Goal: Information Seeking & Learning: Find contact information

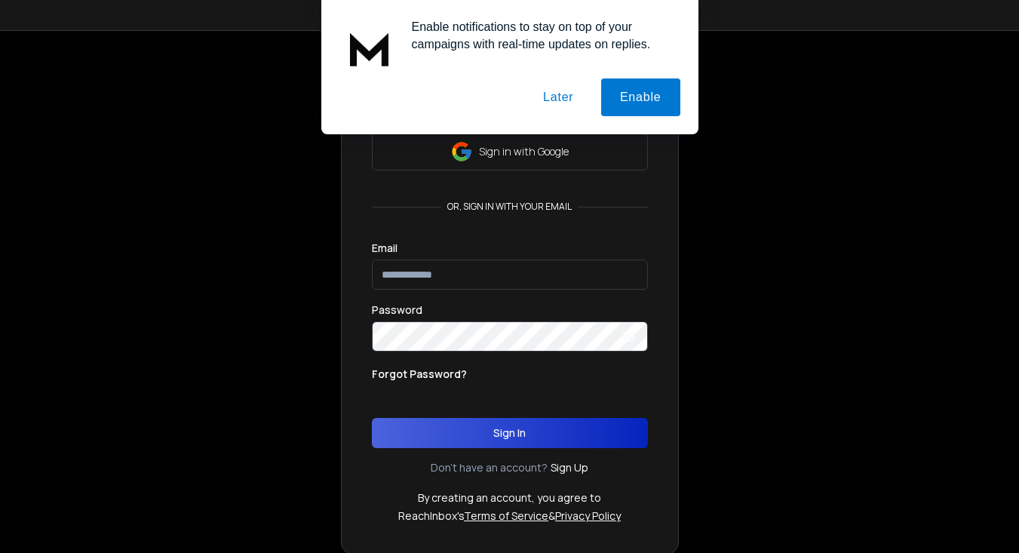
click at [451, 290] on input "email" at bounding box center [510, 275] width 276 height 30
paste input "**********"
type input "**********"
click at [561, 101] on button "Later" at bounding box center [558, 97] width 68 height 38
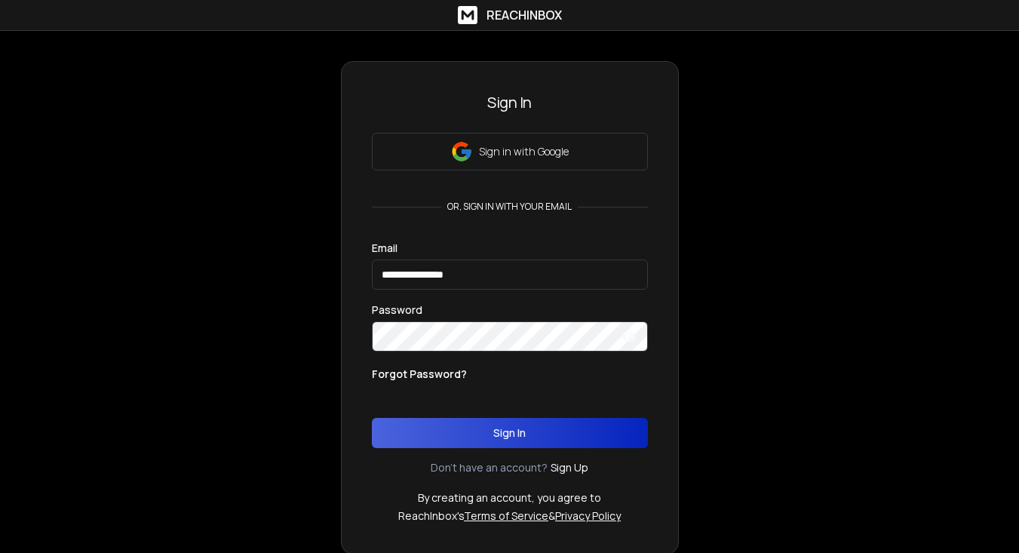
click at [521, 411] on form "**********" at bounding box center [510, 345] width 276 height 205
click at [520, 430] on button "Sign In" at bounding box center [510, 433] width 276 height 30
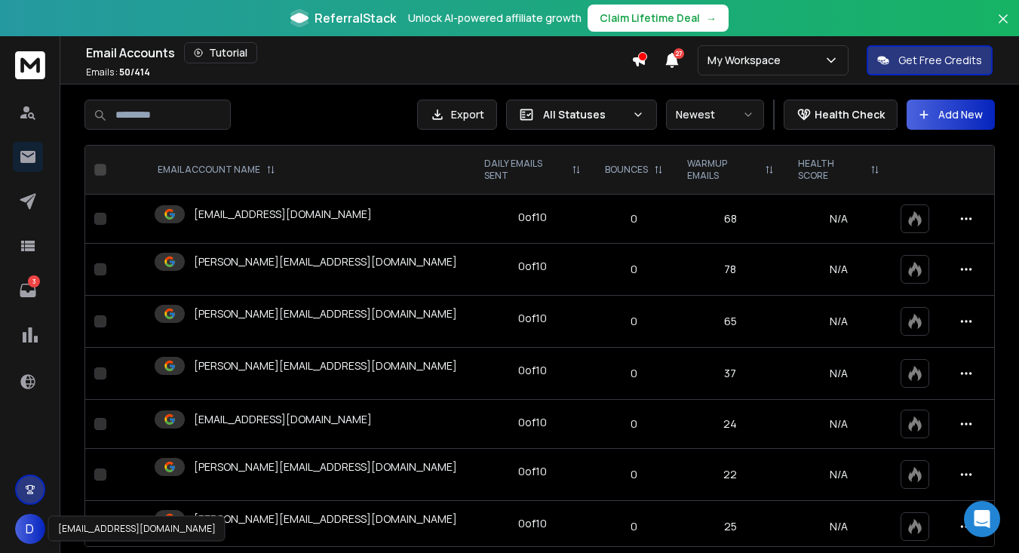
click at [33, 536] on span "D" at bounding box center [30, 529] width 30 height 30
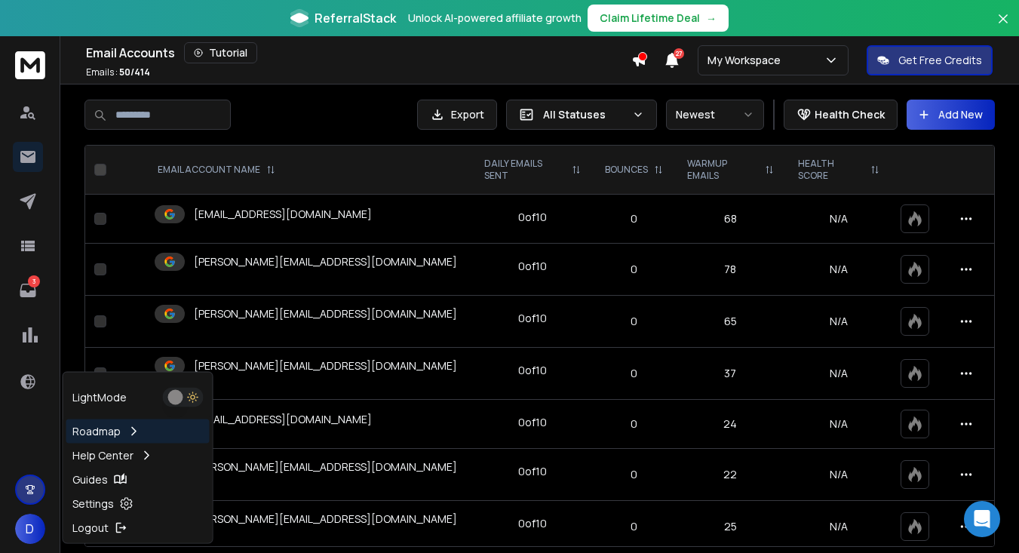
click at [182, 394] on button "button" at bounding box center [183, 398] width 41 height 20
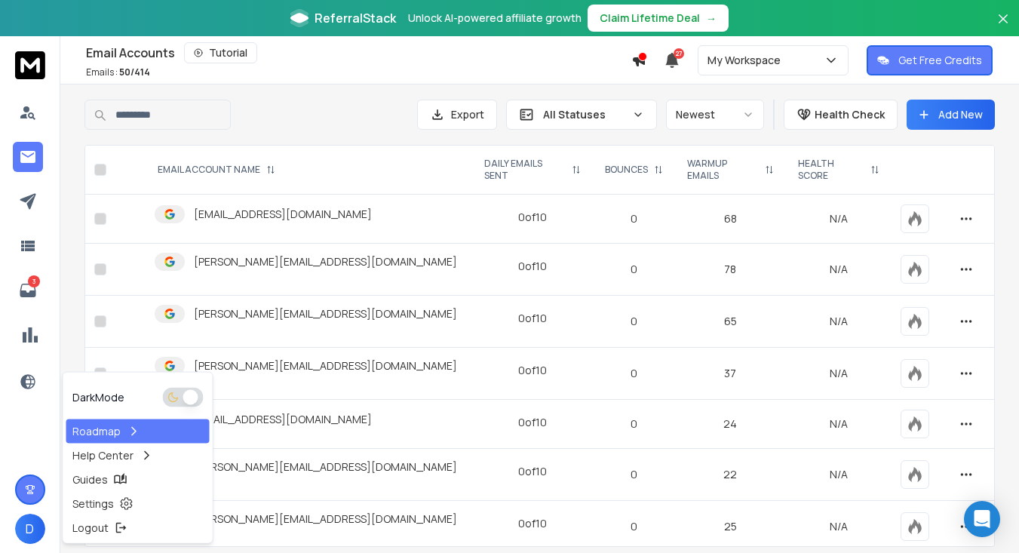
click at [45, 288] on div "3" at bounding box center [30, 292] width 35 height 35
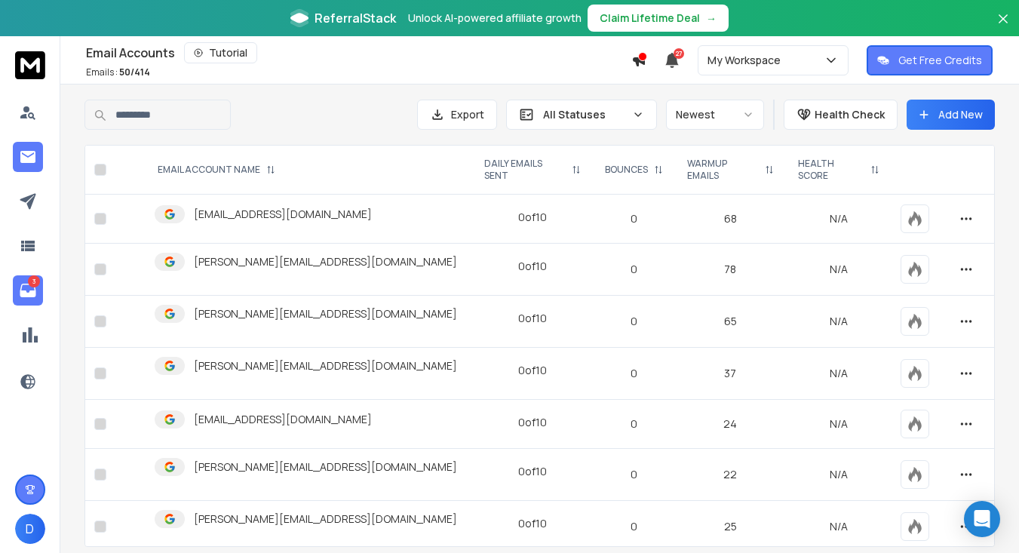
click at [26, 287] on icon at bounding box center [28, 290] width 18 height 18
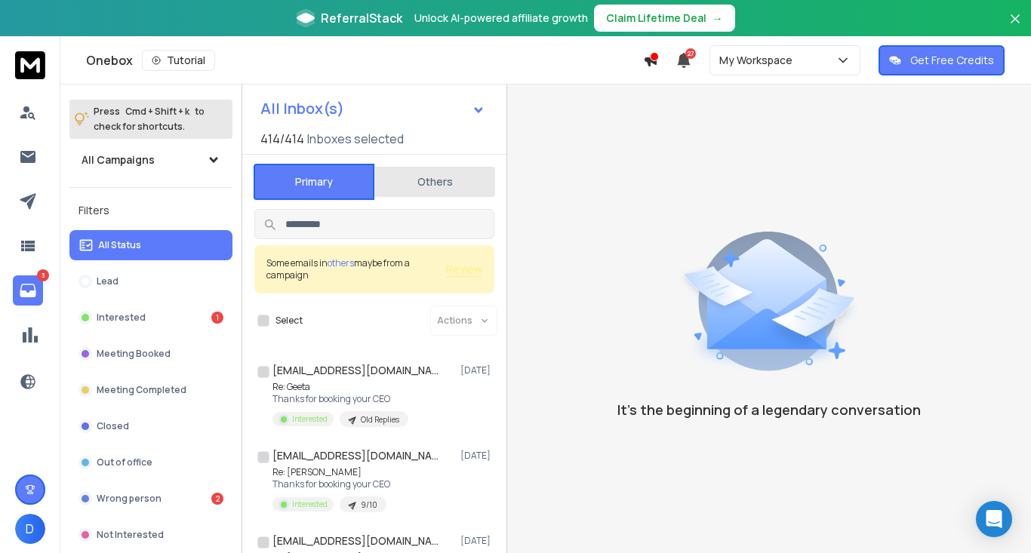
click at [365, 221] on input at bounding box center [374, 224] width 240 height 30
type input "**********"
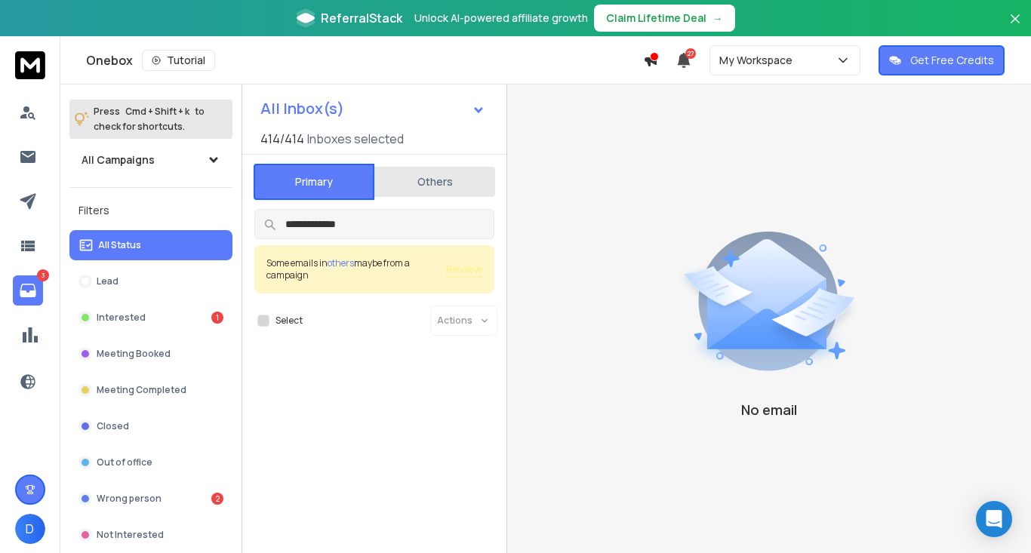
drag, startPoint x: 381, startPoint y: 227, endPoint x: 251, endPoint y: 223, distance: 129.8
click at [254, 223] on input "**********" at bounding box center [374, 224] width 240 height 30
click at [362, 234] on input "**********" at bounding box center [374, 224] width 240 height 30
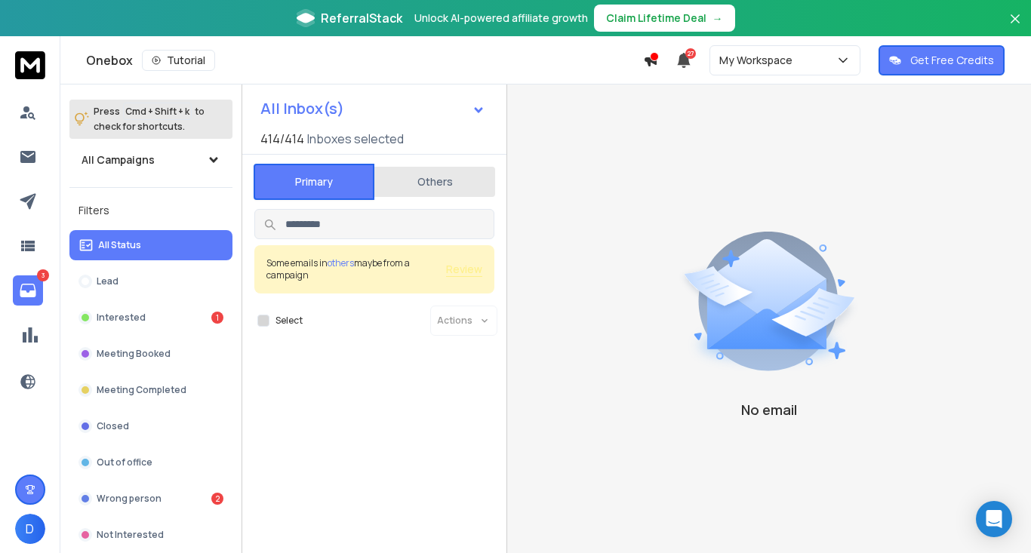
click at [366, 234] on input at bounding box center [374, 224] width 240 height 30
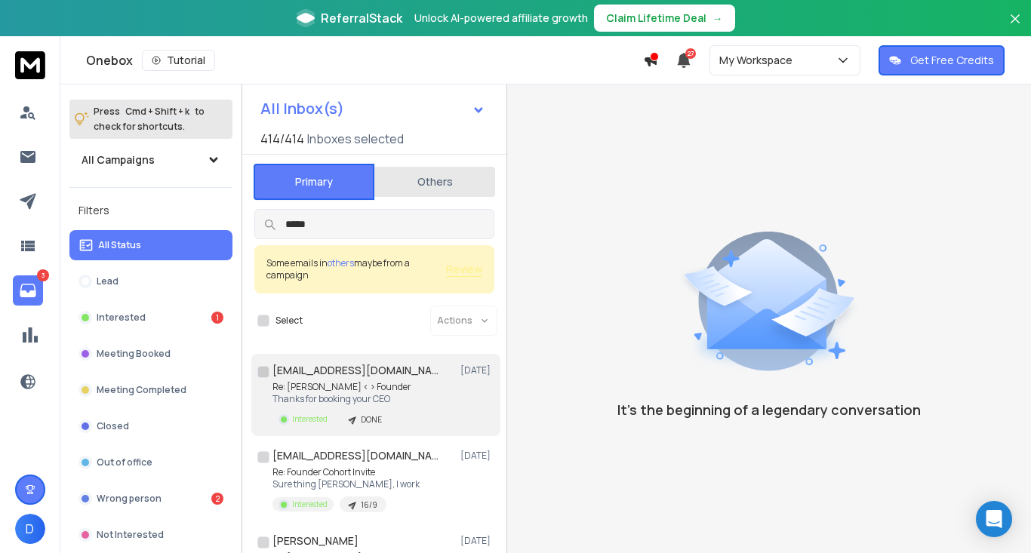
type input "*****"
click at [427, 391] on div "Re: [PERSON_NAME] < > Founder Thanks for booking your CEO Interested DONE" at bounding box center [383, 404] width 222 height 46
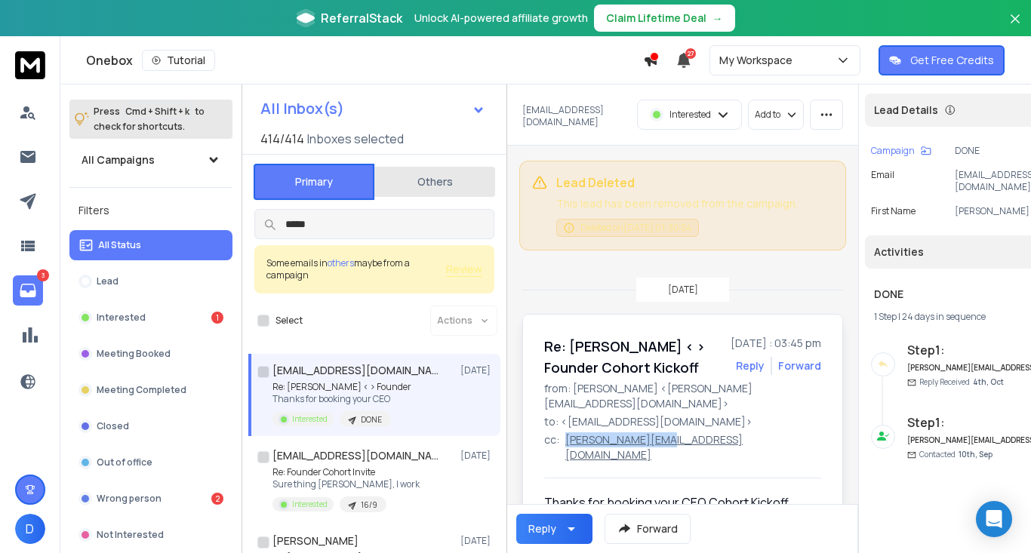
drag, startPoint x: 656, startPoint y: 428, endPoint x: 567, endPoint y: 428, distance: 89.0
click at [565, 432] on div "cc: [PERSON_NAME][EMAIL_ADDRESS][DOMAIN_NAME]" at bounding box center [682, 447] width 277 height 30
copy p "[PERSON_NAME][EMAIL_ADDRESS][DOMAIN_NAME]"
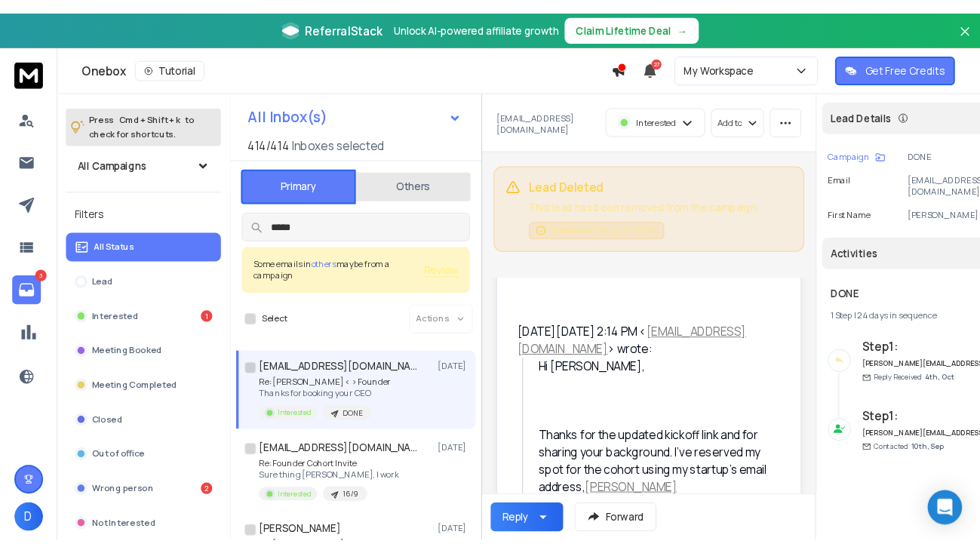
scroll to position [475, 0]
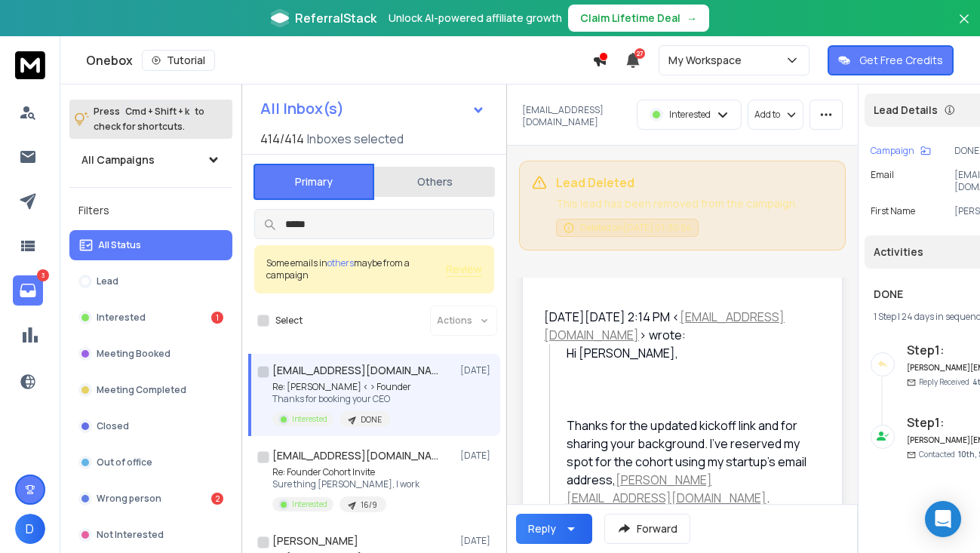
drag, startPoint x: 731, startPoint y: 449, endPoint x: 616, endPoint y: 446, distance: 115.5
click at [616, 446] on div "Thanks for the updated kickoff link and for sharing your background. I’ve reser…" at bounding box center [688, 462] width 243 height 91
copy div "Thanks for the updated kickoff link and for sharing your background. I’ve reser…"
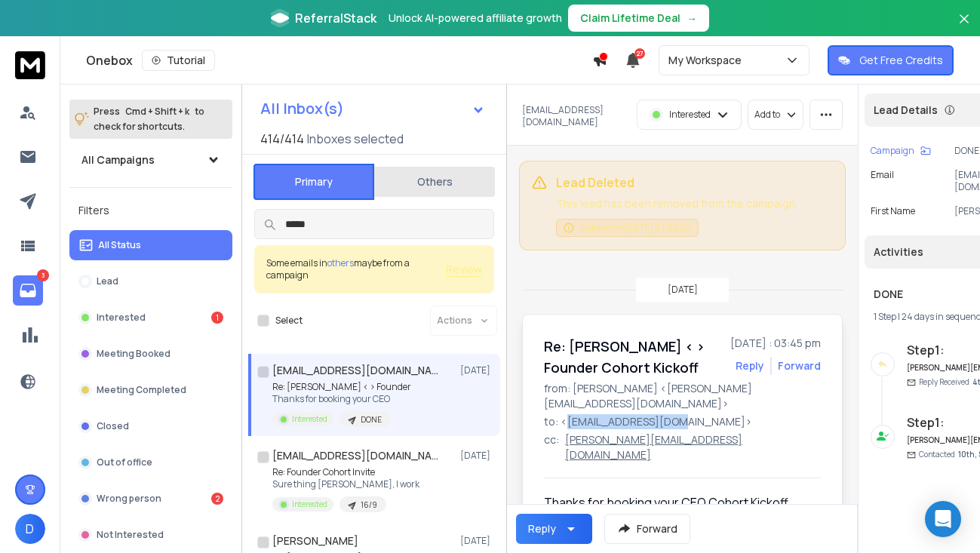
drag, startPoint x: 672, startPoint y: 406, endPoint x: 565, endPoint y: 404, distance: 107.2
click at [565, 414] on p "to: <[EMAIL_ADDRESS][DOMAIN_NAME]>" at bounding box center [682, 421] width 277 height 15
copy p "[EMAIL_ADDRESS][DOMAIN_NAME]"
drag, startPoint x: 773, startPoint y: 393, endPoint x: 695, endPoint y: 400, distance: 78.8
click at [625, 393] on p "from: [PERSON_NAME] <[PERSON_NAME][EMAIL_ADDRESS][DOMAIN_NAME]>" at bounding box center [682, 396] width 277 height 30
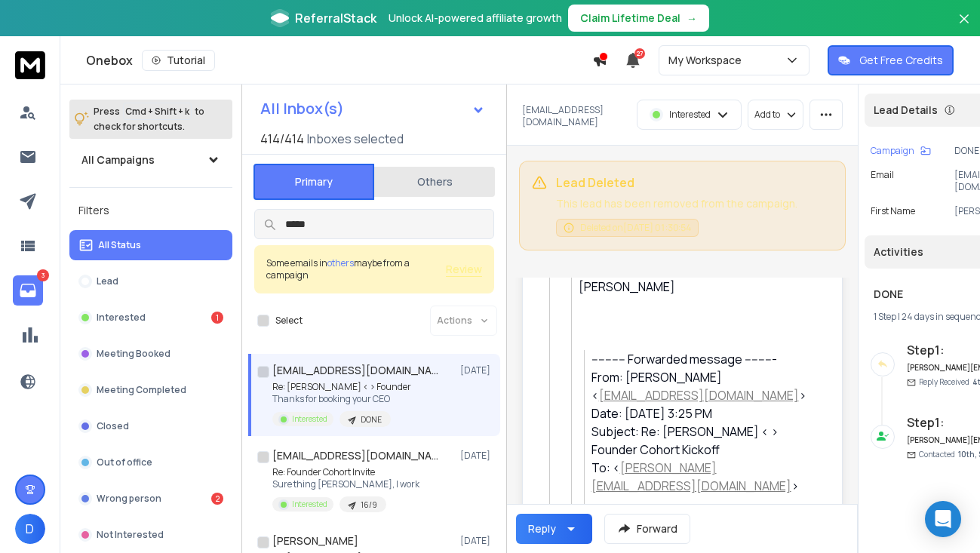
scroll to position [2202, 0]
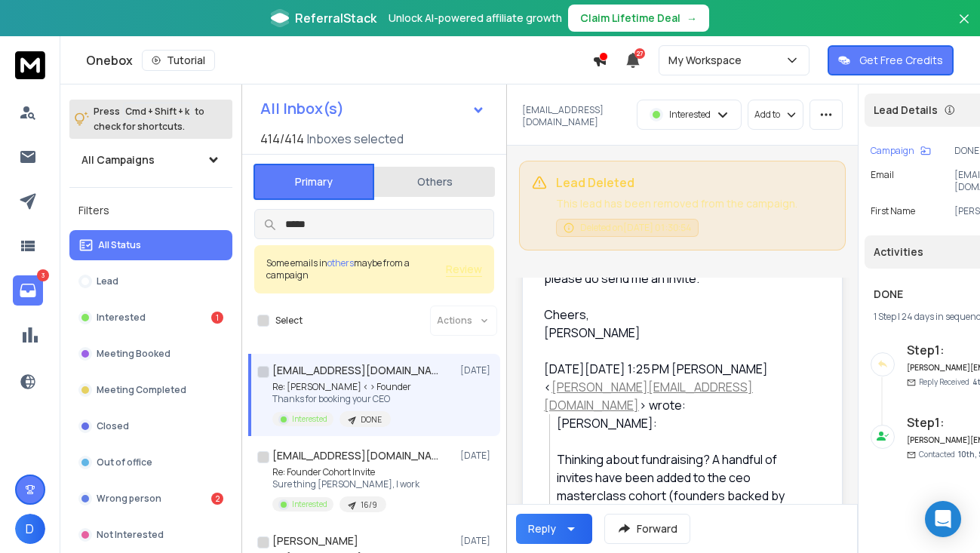
scroll to position [6180, 0]
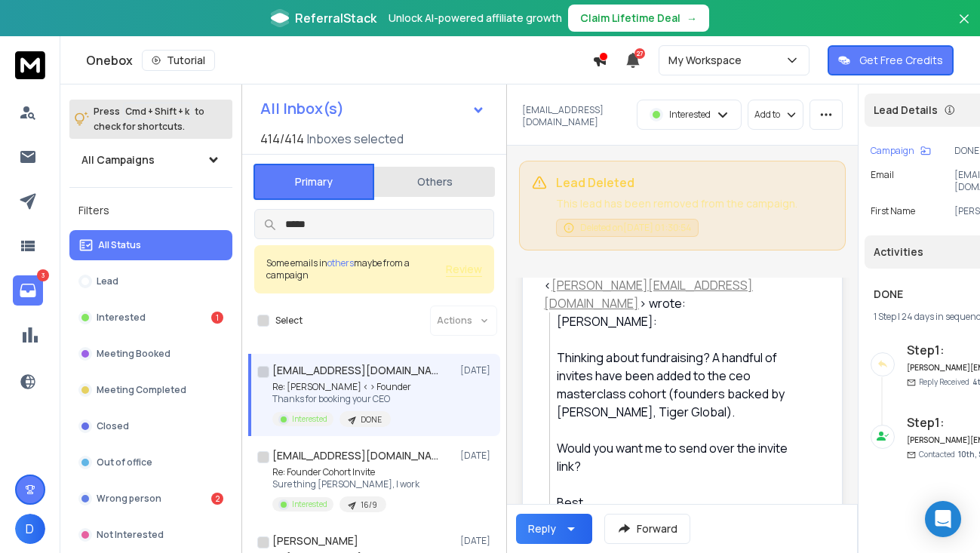
drag, startPoint x: 739, startPoint y: 408, endPoint x: 632, endPoint y: 409, distance: 107.2
copy p "[DOMAIN_NAME]"
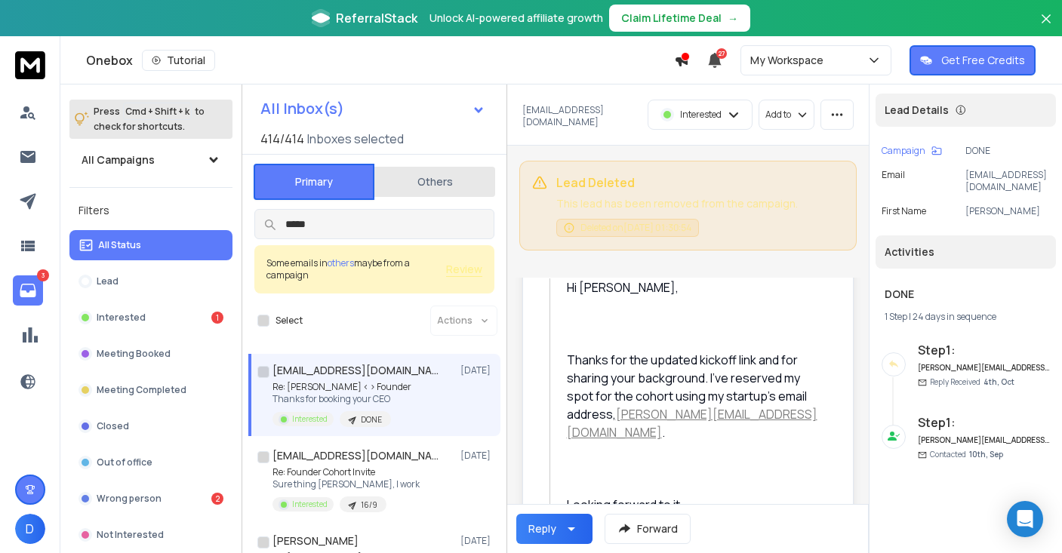
scroll to position [68, 0]
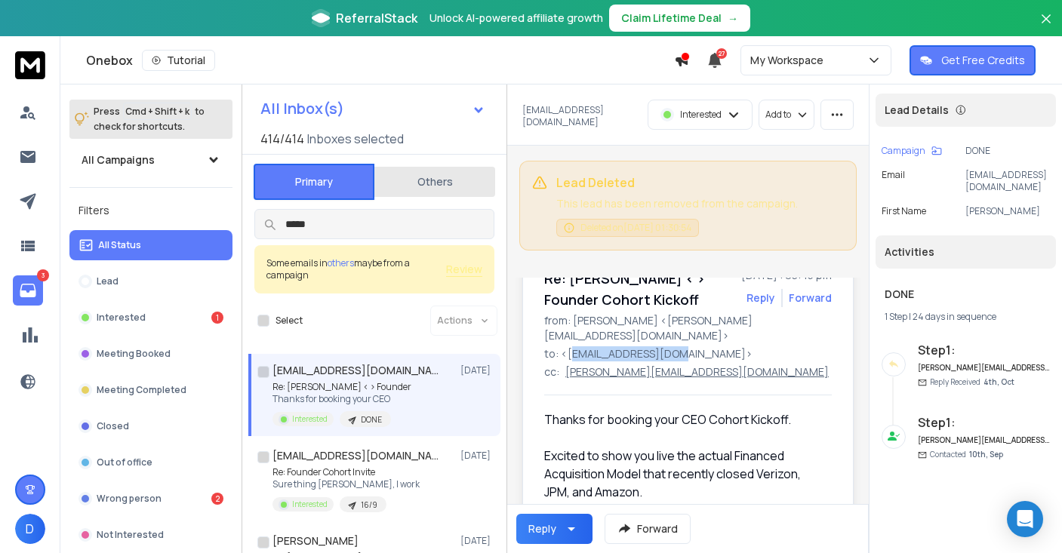
drag, startPoint x: 661, startPoint y: 337, endPoint x: 567, endPoint y: 343, distance: 93.7
click at [567, 346] on p "to: <[EMAIL_ADDRESS][DOMAIN_NAME]>" at bounding box center [688, 353] width 288 height 15
click at [669, 346] on p "to: <[EMAIL_ADDRESS][DOMAIN_NAME]>" at bounding box center [688, 353] width 288 height 15
drag, startPoint x: 666, startPoint y: 340, endPoint x: 566, endPoint y: 334, distance: 99.8
click at [566, 346] on p "to: <[EMAIL_ADDRESS][DOMAIN_NAME]>" at bounding box center [688, 353] width 288 height 15
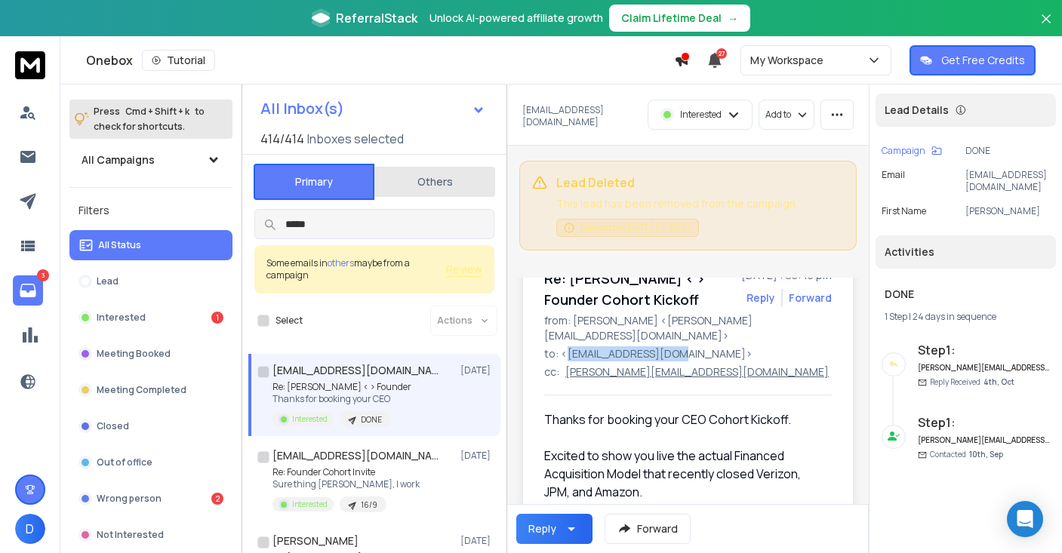
copy p "[EMAIL_ADDRESS][DOMAIN_NAME]"
drag, startPoint x: 668, startPoint y: 355, endPoint x: 560, endPoint y: 364, distance: 108.3
click at [560, 364] on div "cc: [PERSON_NAME][EMAIL_ADDRESS][DOMAIN_NAME]" at bounding box center [688, 371] width 288 height 15
copy div "[PERSON_NAME][EMAIL_ADDRESS][DOMAIN_NAME]"
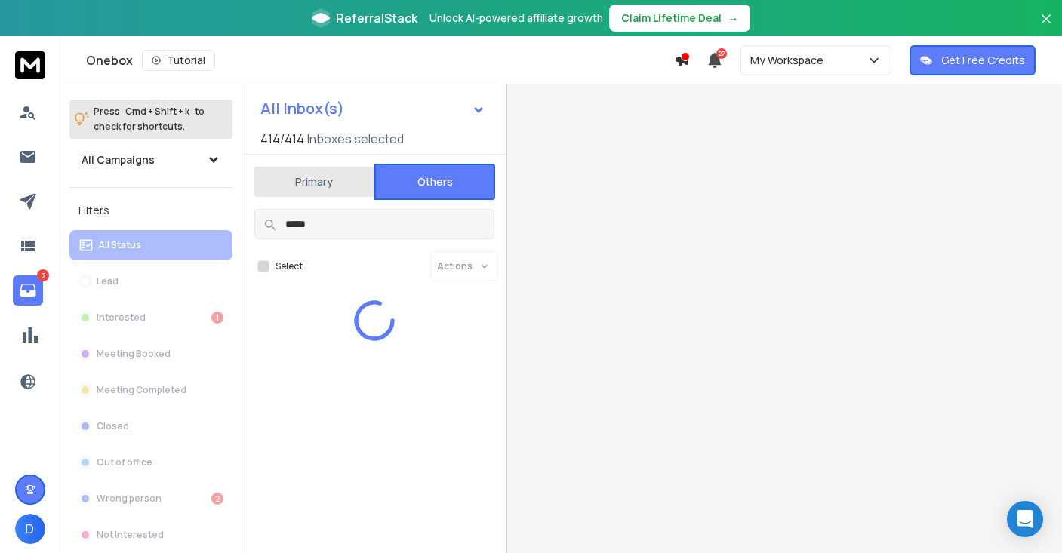
click at [412, 184] on button "Others" at bounding box center [434, 182] width 121 height 36
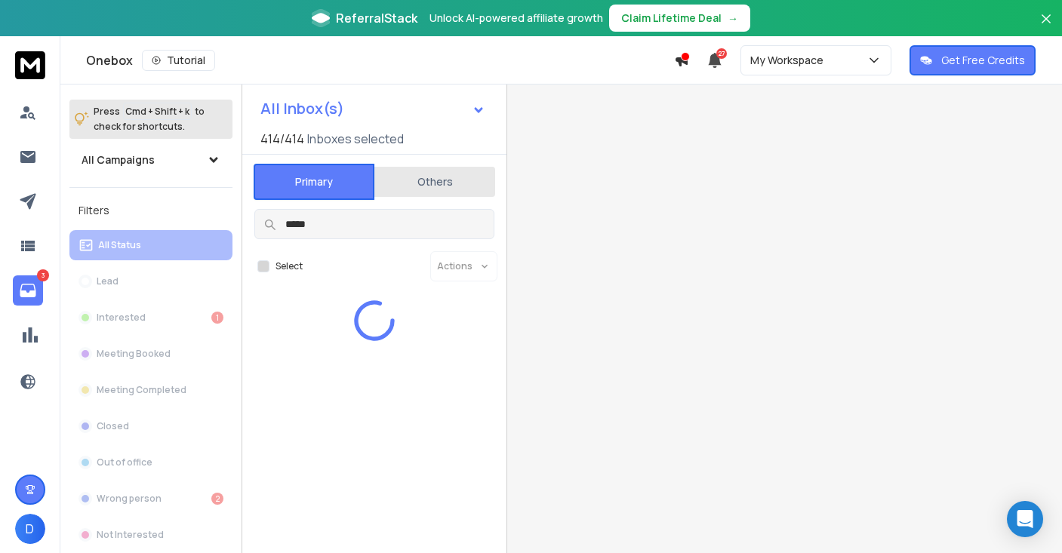
click at [321, 180] on button "Primary" at bounding box center [314, 182] width 121 height 36
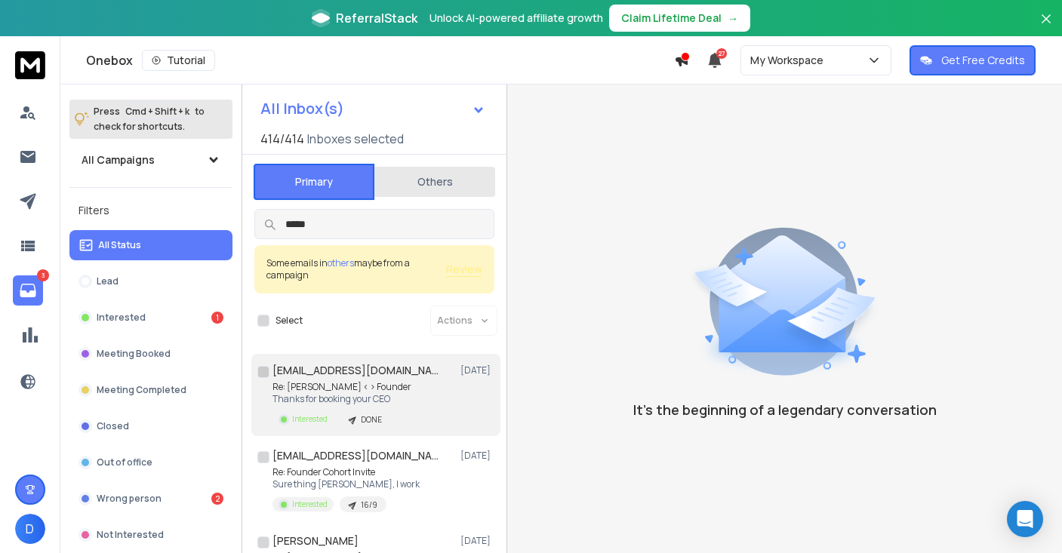
click at [414, 372] on div "[EMAIL_ADDRESS][DOMAIN_NAME] [DATE]" at bounding box center [383, 370] width 222 height 15
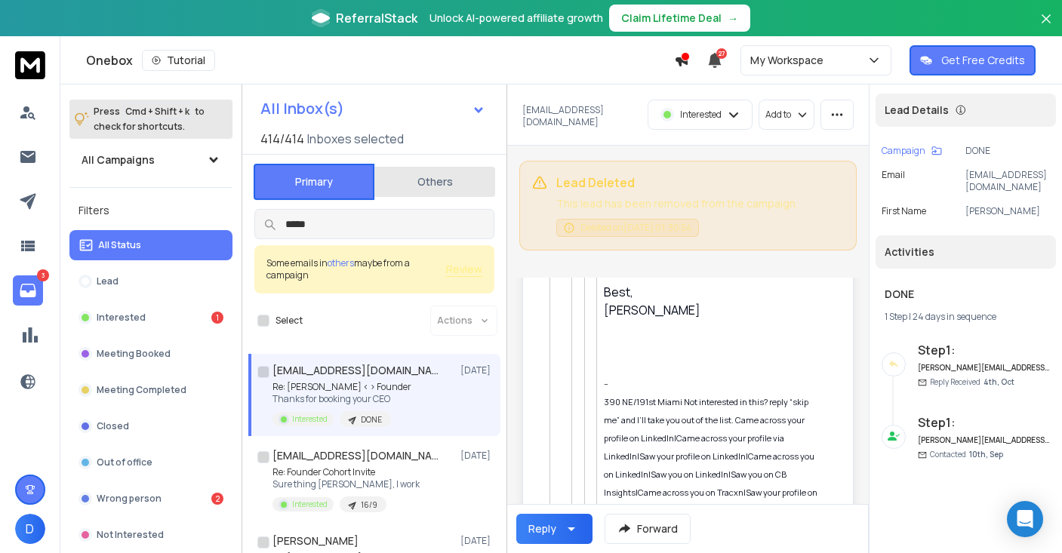
scroll to position [2202, 0]
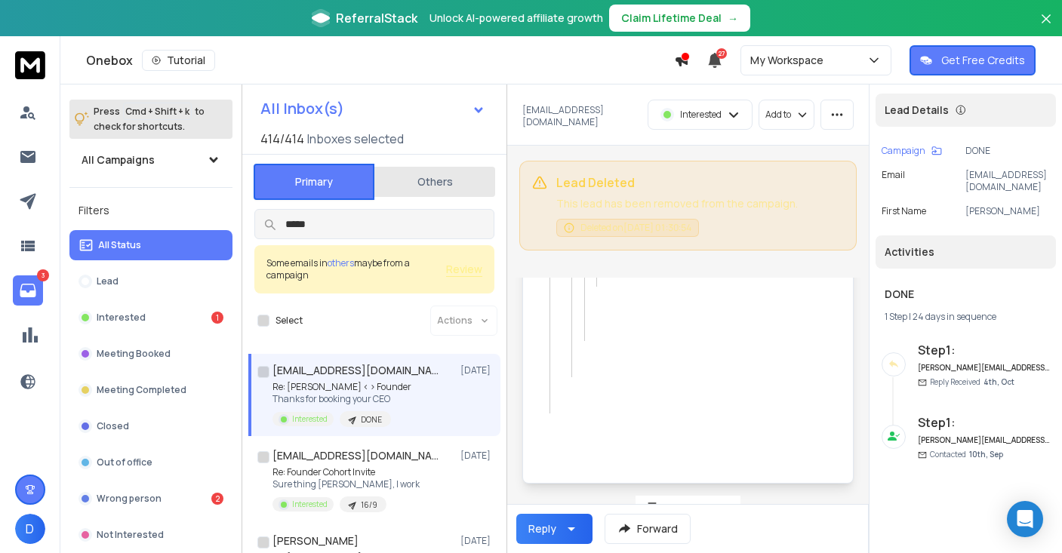
click at [686, 502] on p "View all 4 replies" at bounding box center [697, 508] width 66 height 12
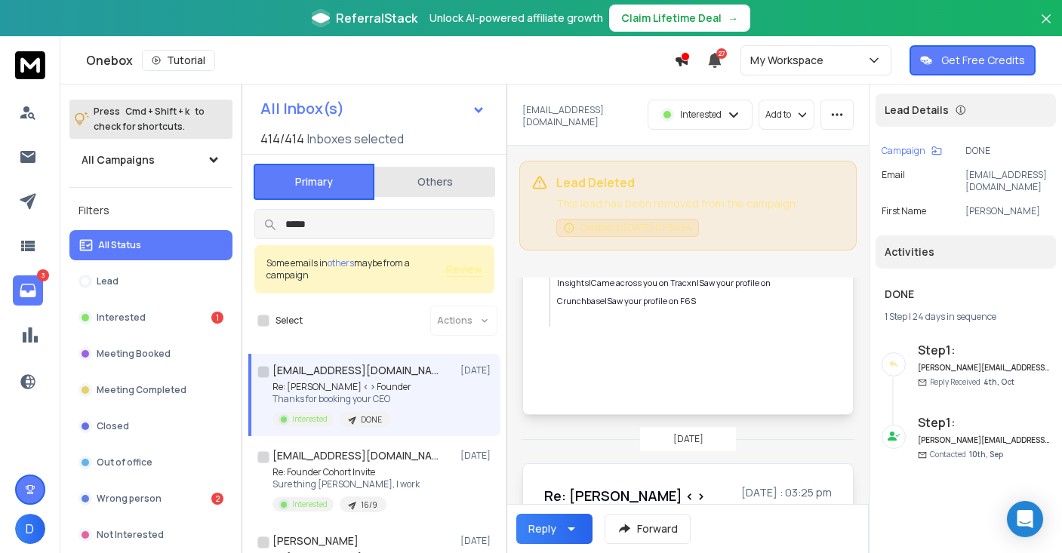
scroll to position [5343, 0]
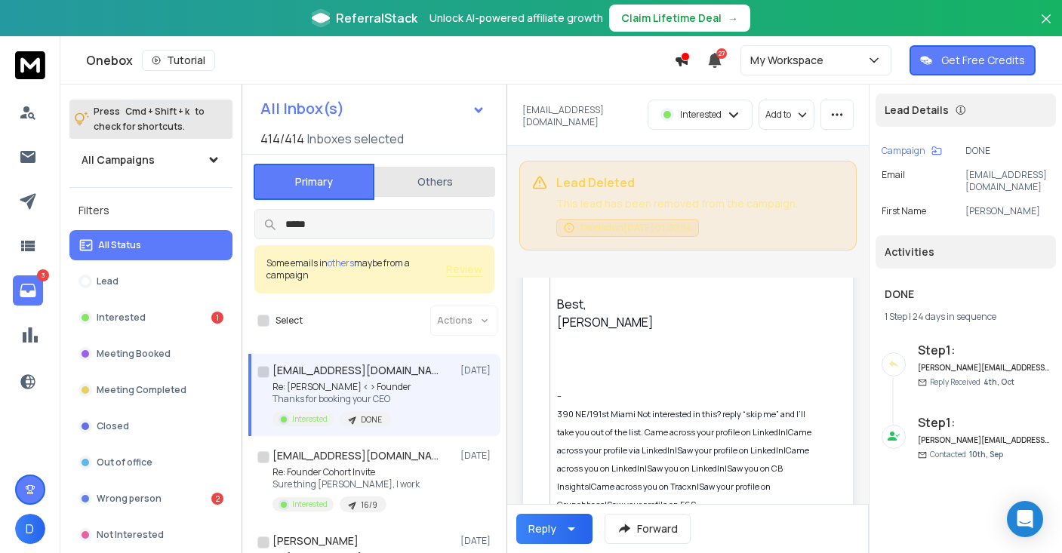
drag, startPoint x: 727, startPoint y: 466, endPoint x: 621, endPoint y: 469, distance: 105.7
copy p "[DOMAIN_NAME]"
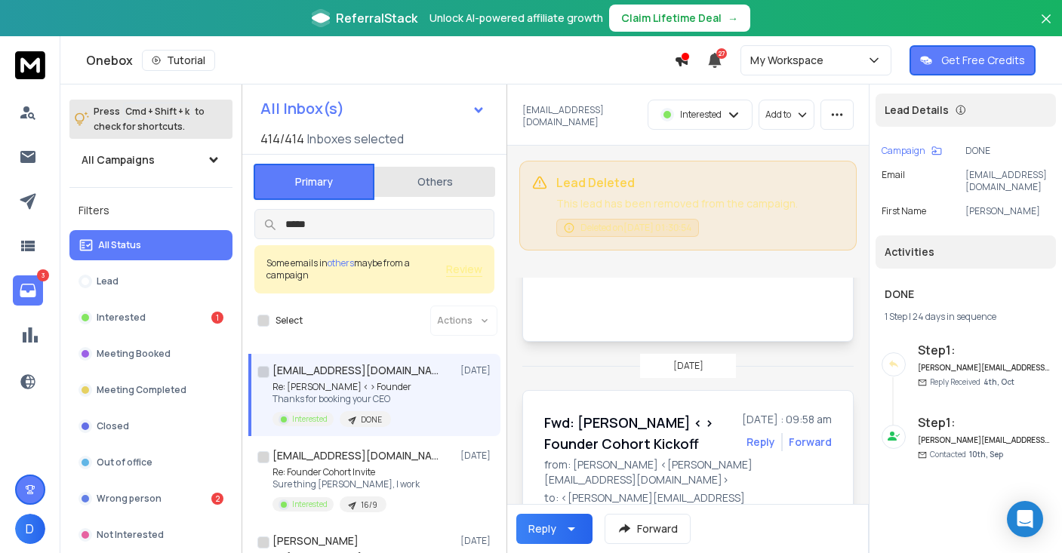
scroll to position [4482, 0]
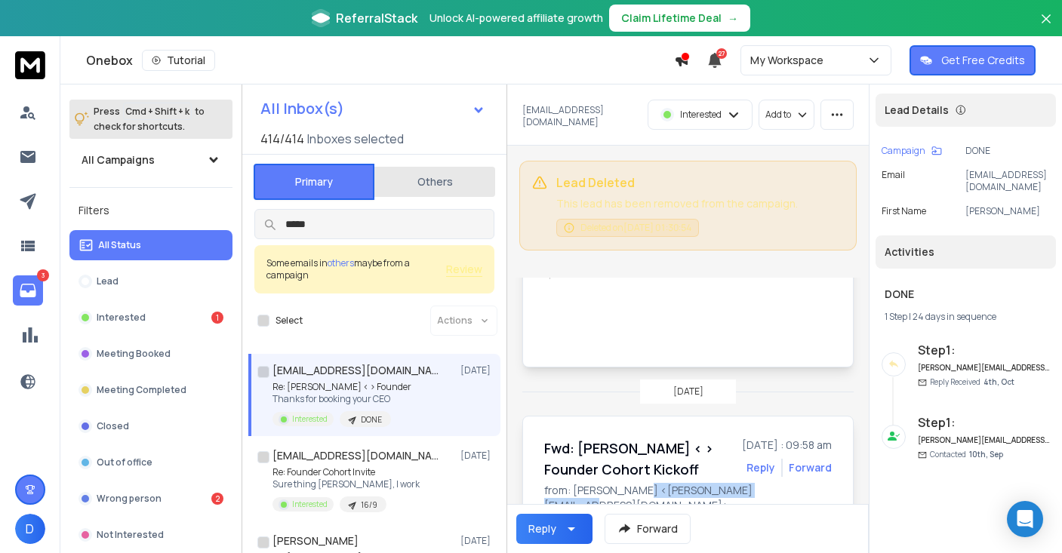
drag, startPoint x: 776, startPoint y: 337, endPoint x: 633, endPoint y: 334, distance: 143.4
click at [633, 483] on p "from: [PERSON_NAME] <[PERSON_NAME][EMAIL_ADDRESS][DOMAIN_NAME]>" at bounding box center [688, 498] width 288 height 30
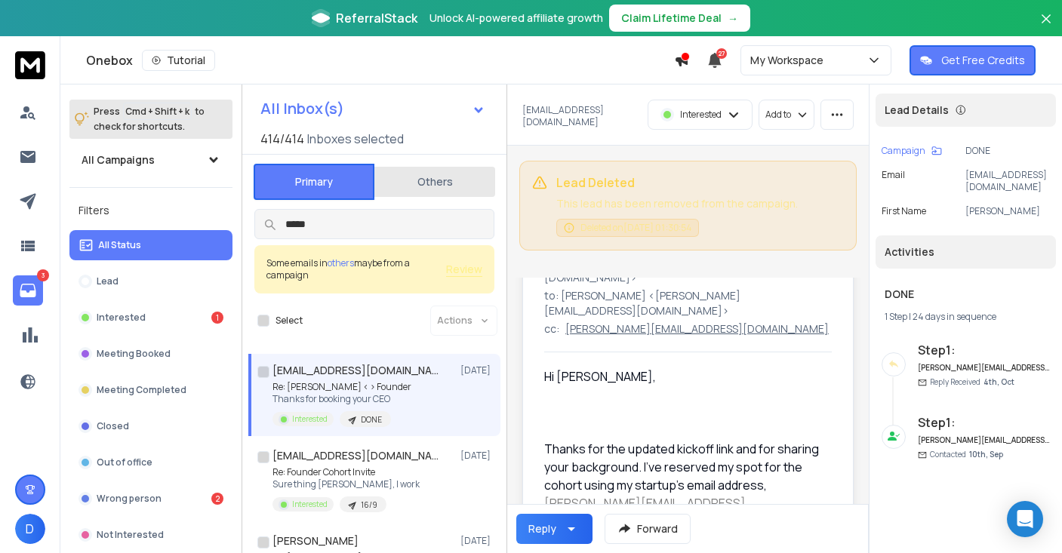
scroll to position [2342, 0]
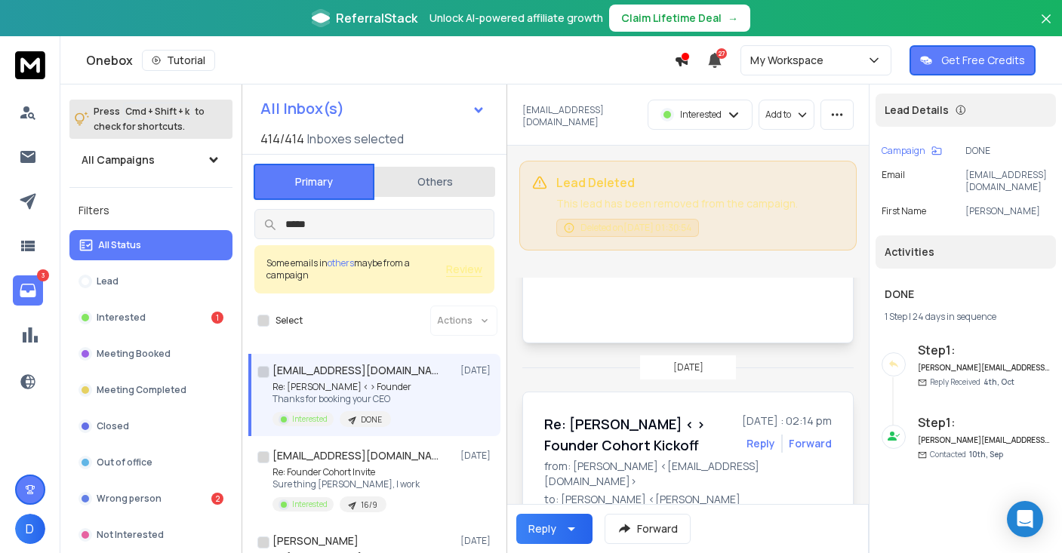
click at [456, 197] on button "Others" at bounding box center [434, 181] width 121 height 33
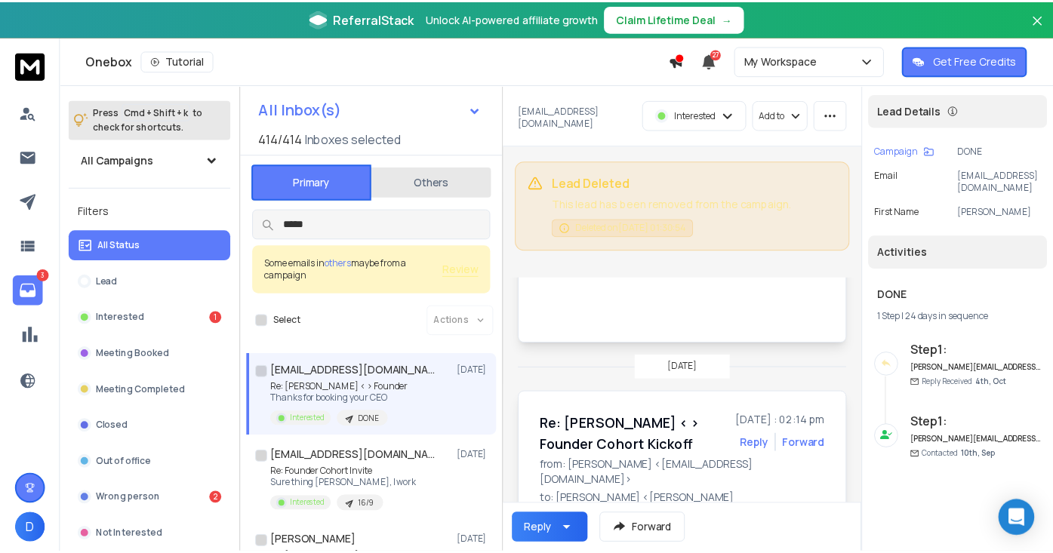
scroll to position [0, 0]
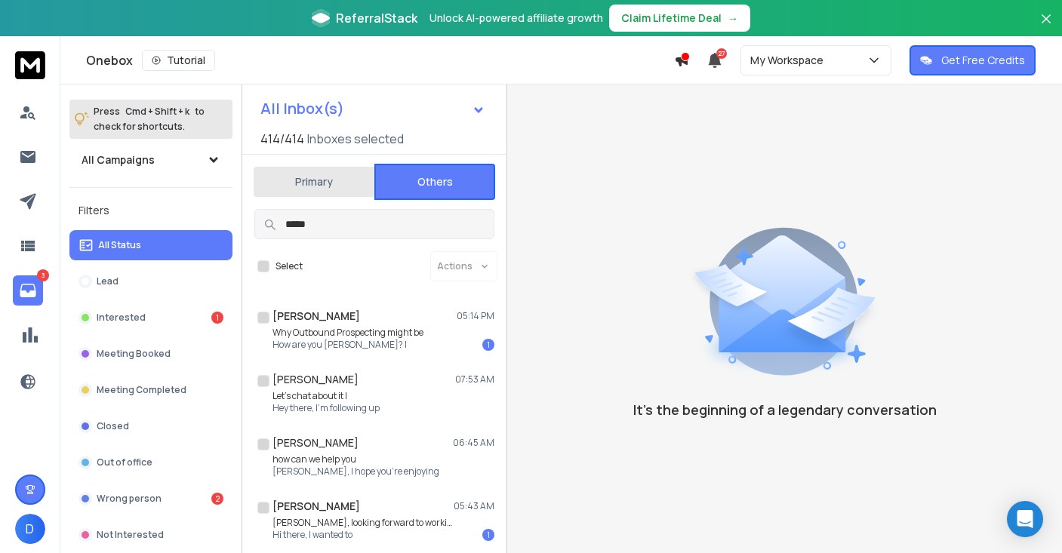
click at [322, 174] on button "Primary" at bounding box center [314, 181] width 121 height 33
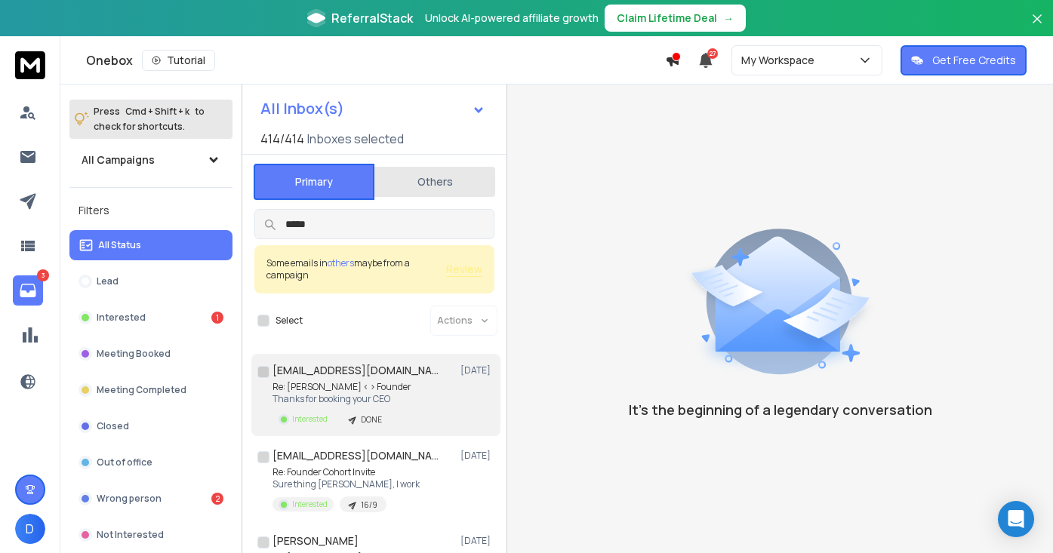
click at [444, 393] on div "Re: [PERSON_NAME] < > Founder Thanks for booking your CEO Interested DONE" at bounding box center [383, 404] width 222 height 46
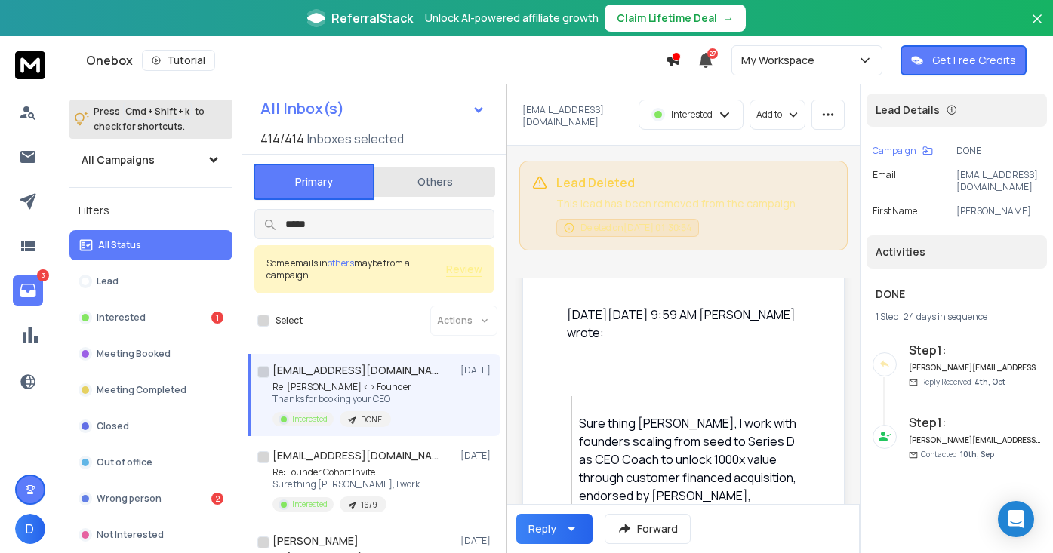
scroll to position [1087, 0]
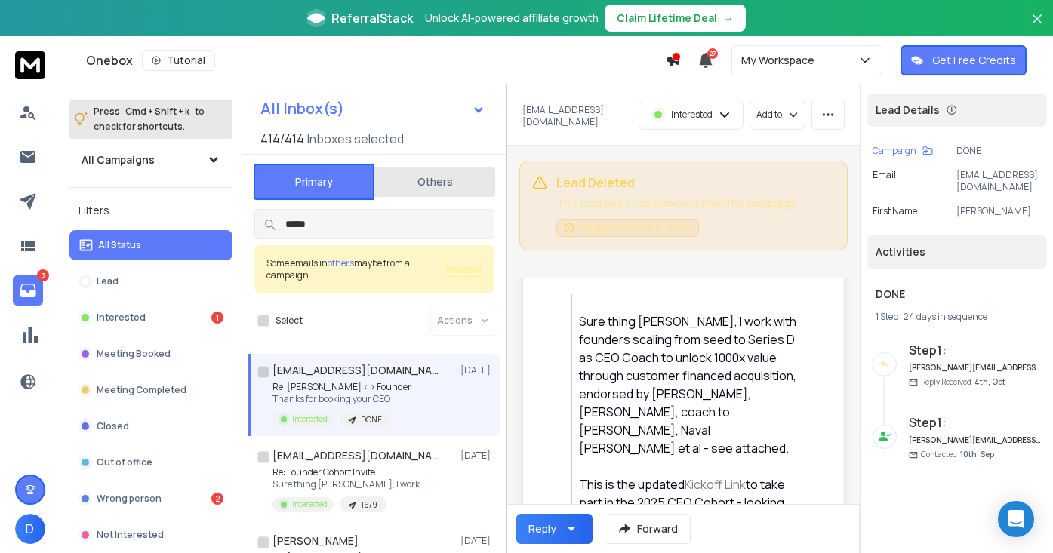
click at [726, 476] on link "Kickoff Link" at bounding box center [714, 484] width 61 height 17
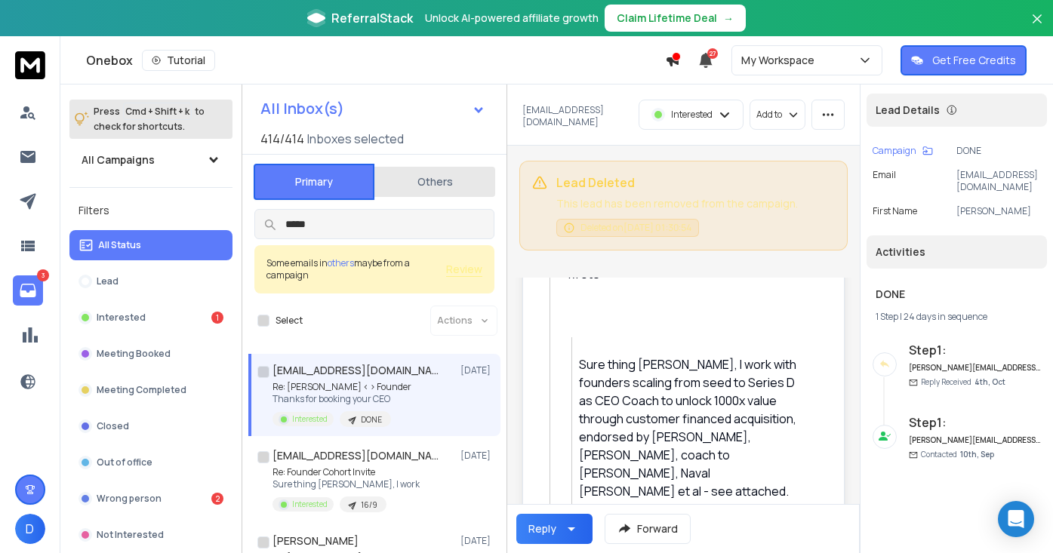
scroll to position [1019, 0]
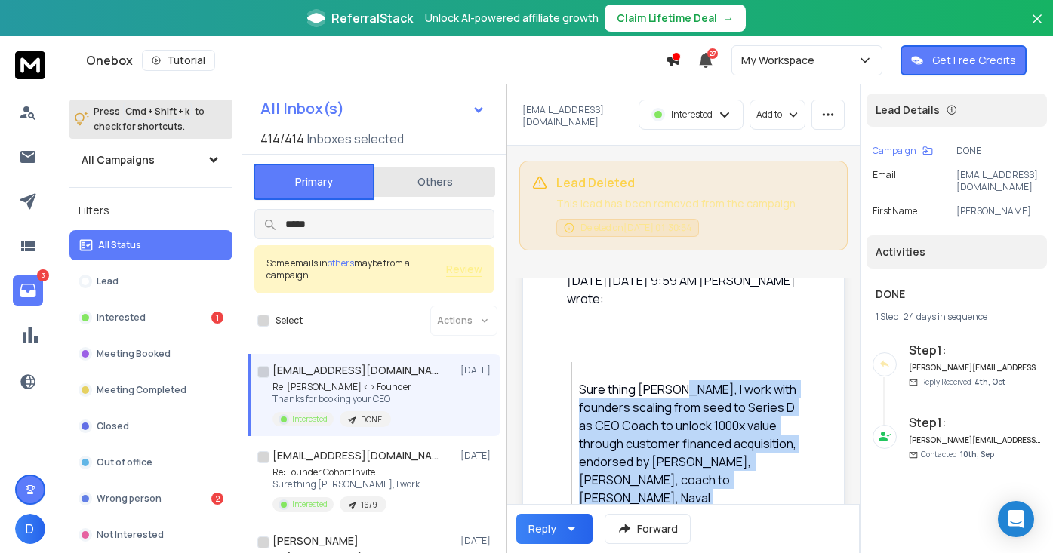
drag, startPoint x: 680, startPoint y: 340, endPoint x: 750, endPoint y: 449, distance: 129.4
click at [750, 449] on div "Sure thing [PERSON_NAME], I work with founders scaling from seed to Series D as…" at bounding box center [695, 543] width 232 height 326
copy div "I work with founders scaling from seed to Series D as CEO Coach to unlock 1000x…"
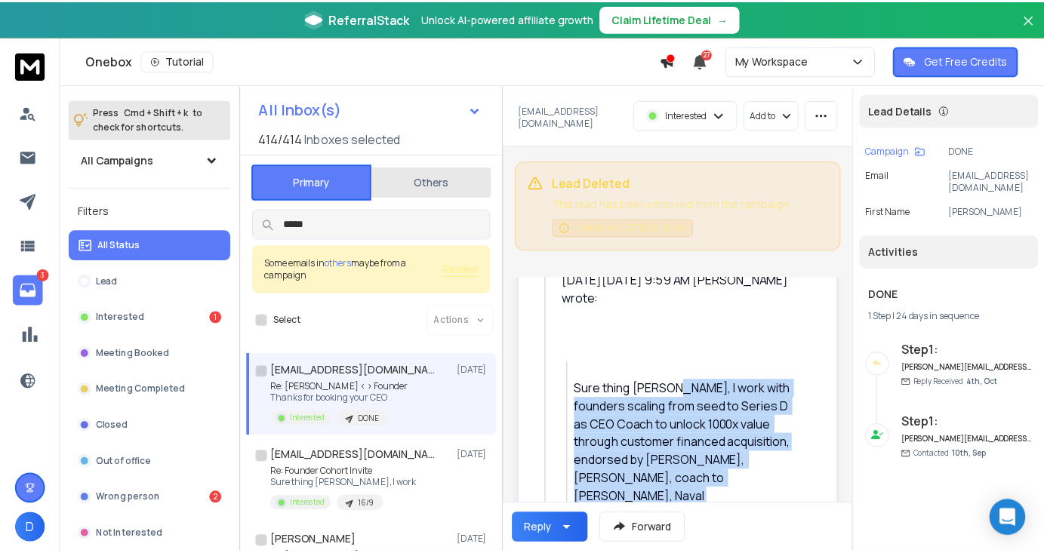
scroll to position [1121, 0]
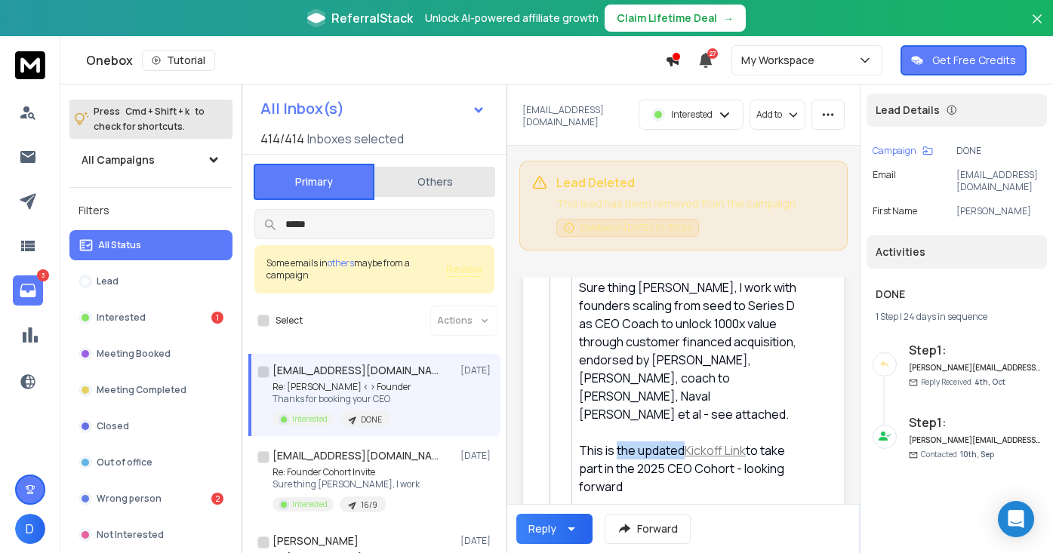
drag, startPoint x: 684, startPoint y: 385, endPoint x: 617, endPoint y: 385, distance: 67.2
click at [617, 385] on div "Sure thing [PERSON_NAME], I work with founders scaling from seed to Series D as…" at bounding box center [695, 441] width 232 height 326
copy div "the updated"
drag, startPoint x: 753, startPoint y: 383, endPoint x: 801, endPoint y: 402, distance: 52.1
click at [801, 402] on div "Sure thing [PERSON_NAME], I work with founders scaling from seed to Series D as…" at bounding box center [695, 441] width 232 height 326
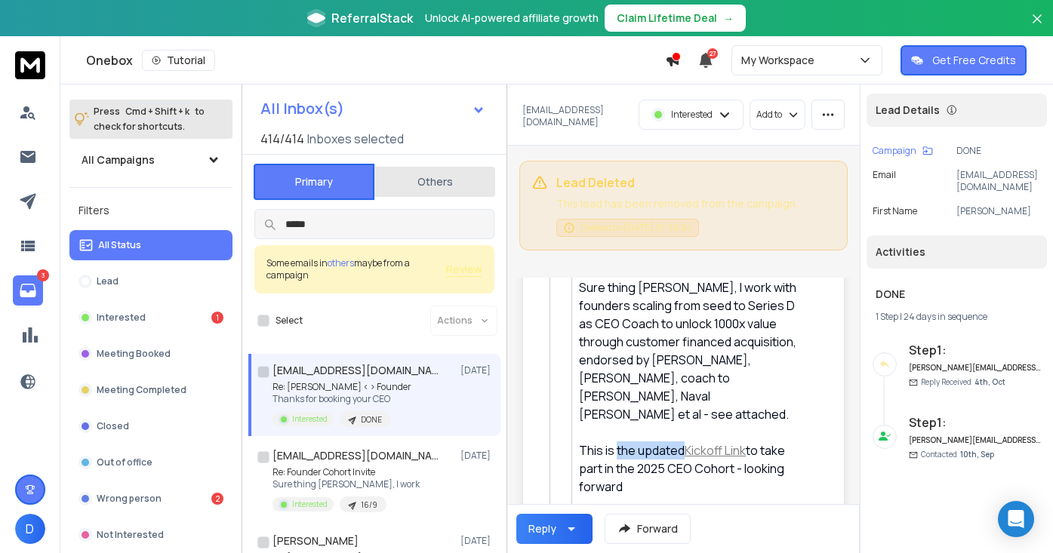
copy div "to take part in the 2025 CEO Cohort - looking forward"
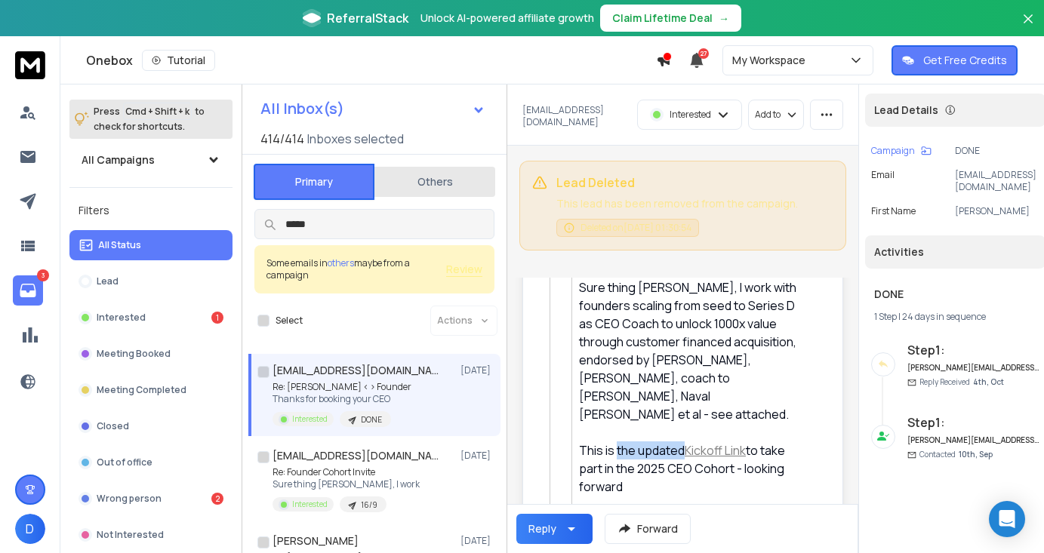
click at [392, 176] on button "Others" at bounding box center [434, 181] width 121 height 33
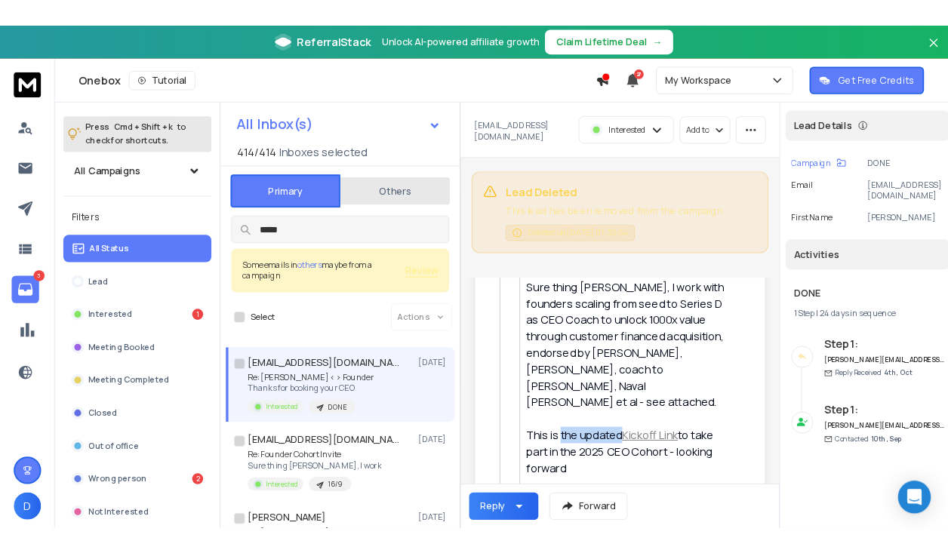
scroll to position [0, 0]
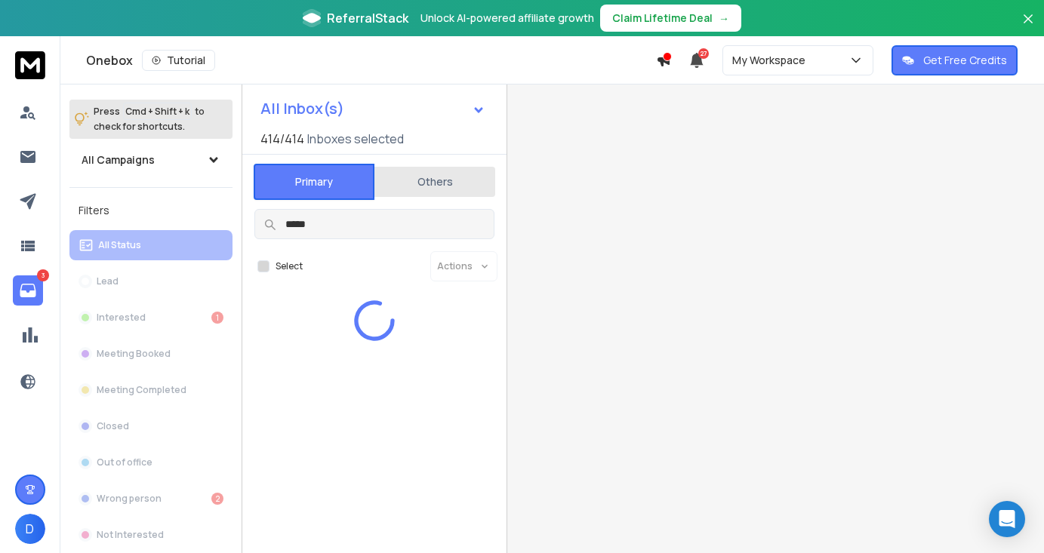
click at [299, 177] on button "Primary" at bounding box center [314, 182] width 121 height 36
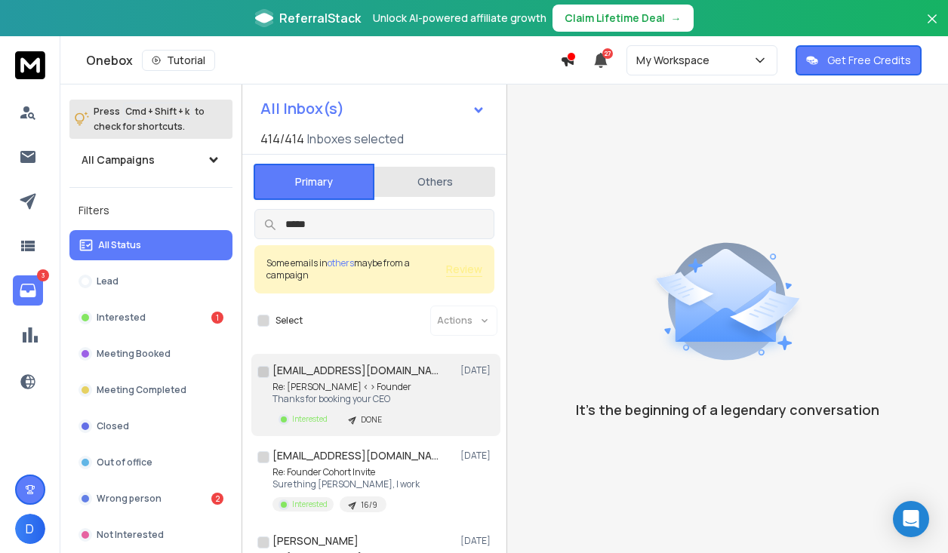
click at [431, 388] on div "Re: [PERSON_NAME] < > Founder Thanks for booking your CEO Interested DONE" at bounding box center [383, 404] width 222 height 46
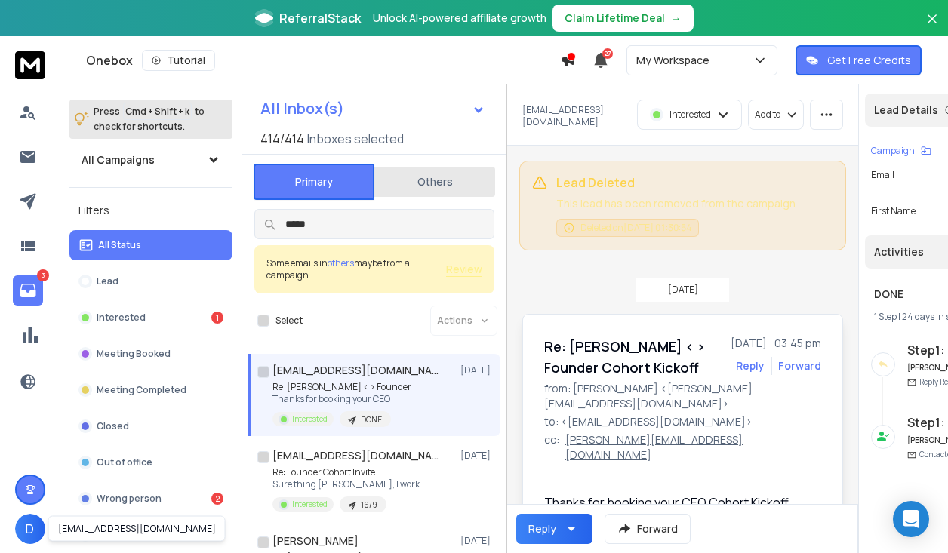
click at [34, 533] on span "D" at bounding box center [30, 529] width 30 height 30
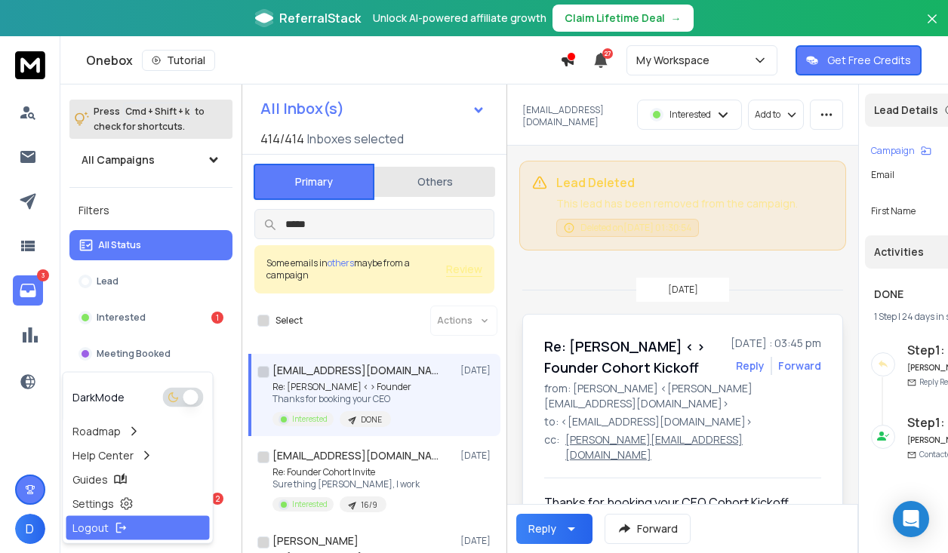
click at [90, 524] on p "Logout" at bounding box center [90, 528] width 36 height 15
